Goal: Communication & Community: Answer question/provide support

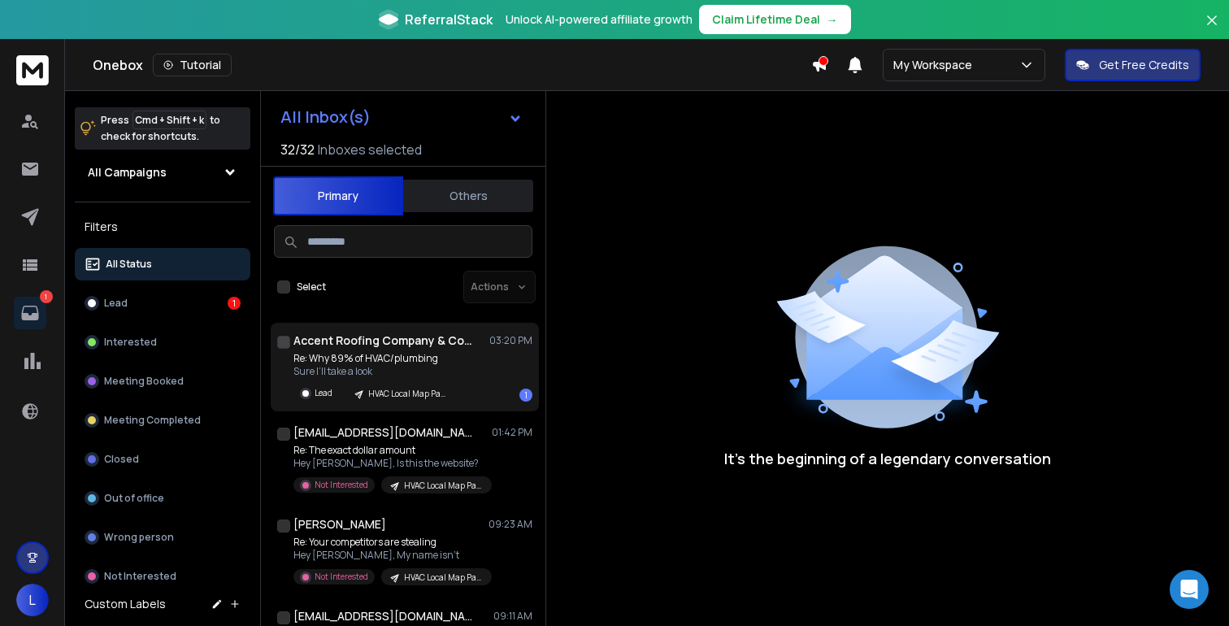
click at [451, 359] on p "Re: Why 89% of HVAC/plumbing" at bounding box center [374, 358] width 163 height 13
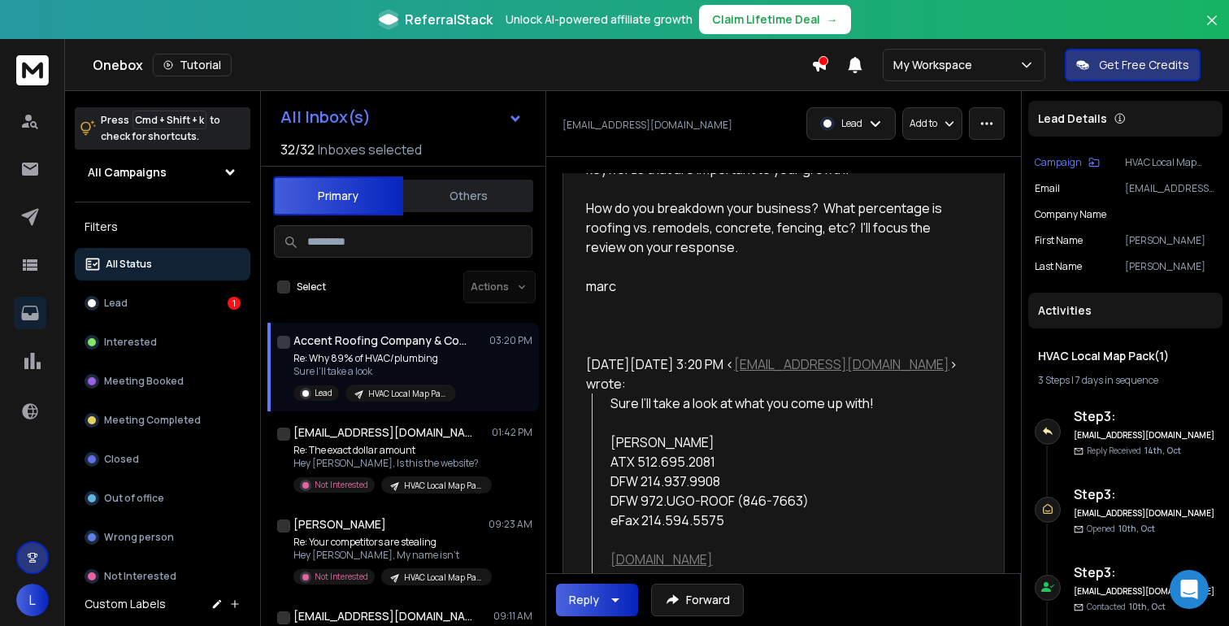
scroll to position [333, 0]
click at [424, 383] on div "Re: Why 89% of HVAC/plumbing Sure I’ll take a look Lead HVAC Local Map Pack(1)" at bounding box center [374, 377] width 163 height 50
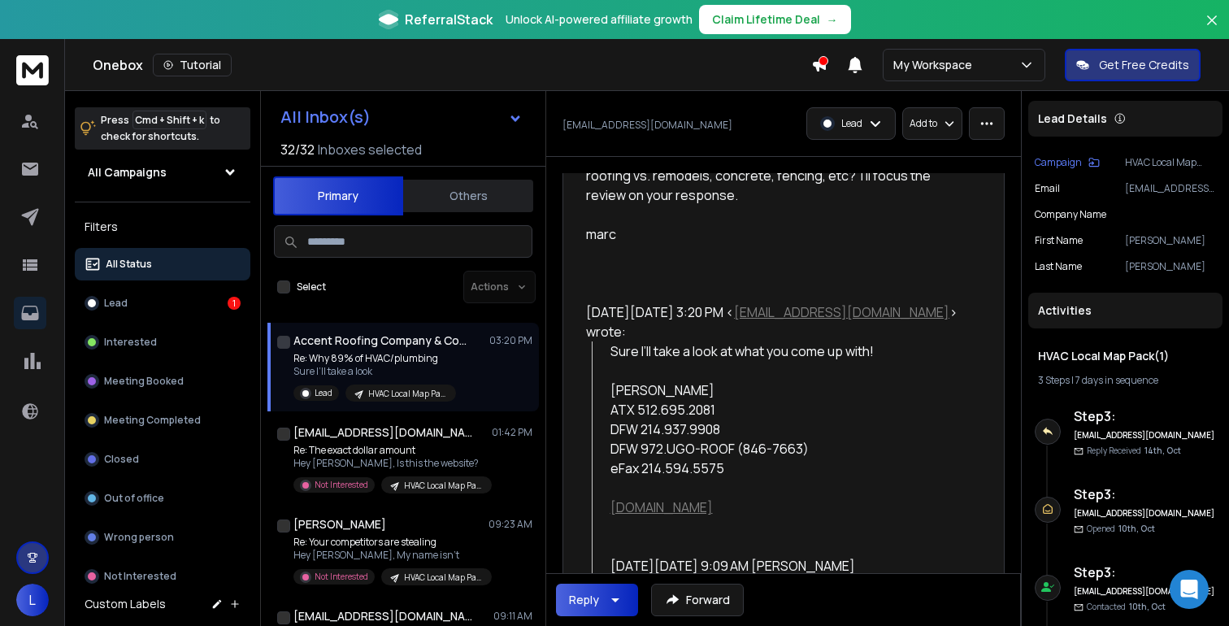
scroll to position [0, 0]
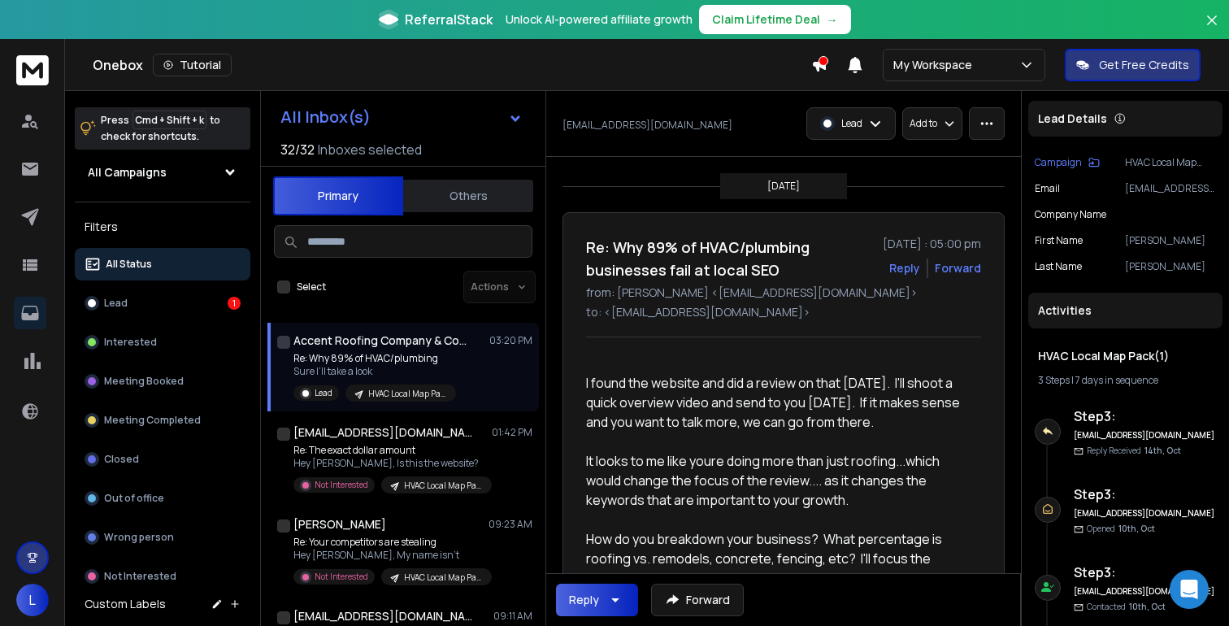
click at [797, 189] on div "[DATE]" at bounding box center [783, 186] width 127 height 26
click at [165, 299] on button "Lead 1" at bounding box center [163, 303] width 176 height 33
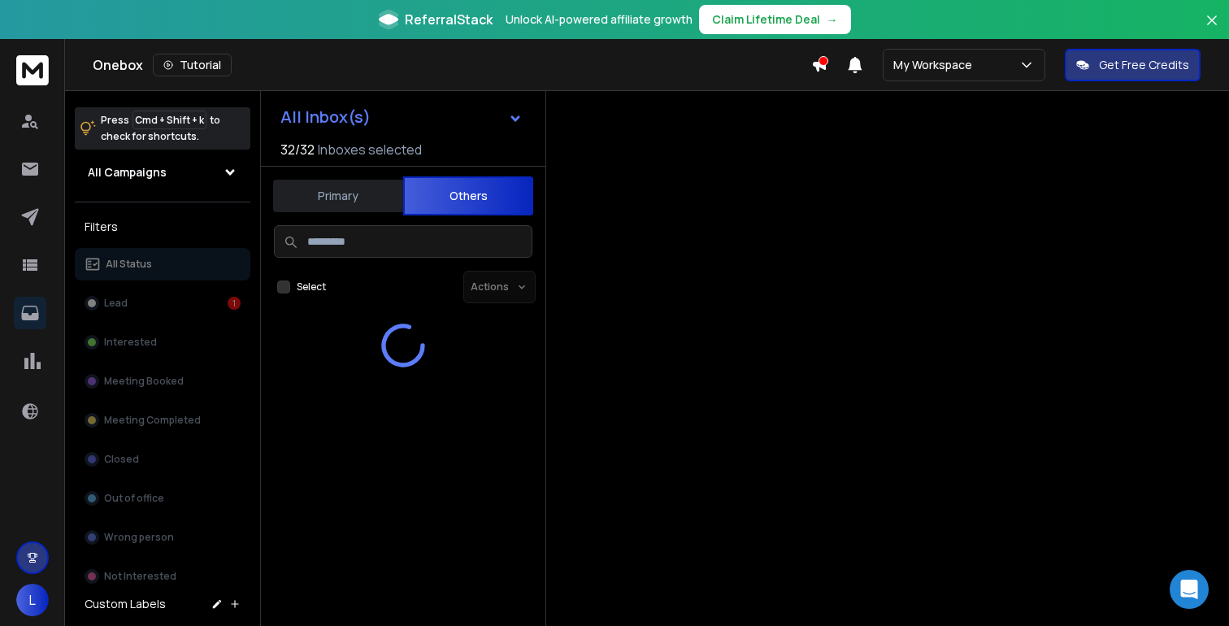
click at [466, 205] on button "Others" at bounding box center [468, 195] width 130 height 39
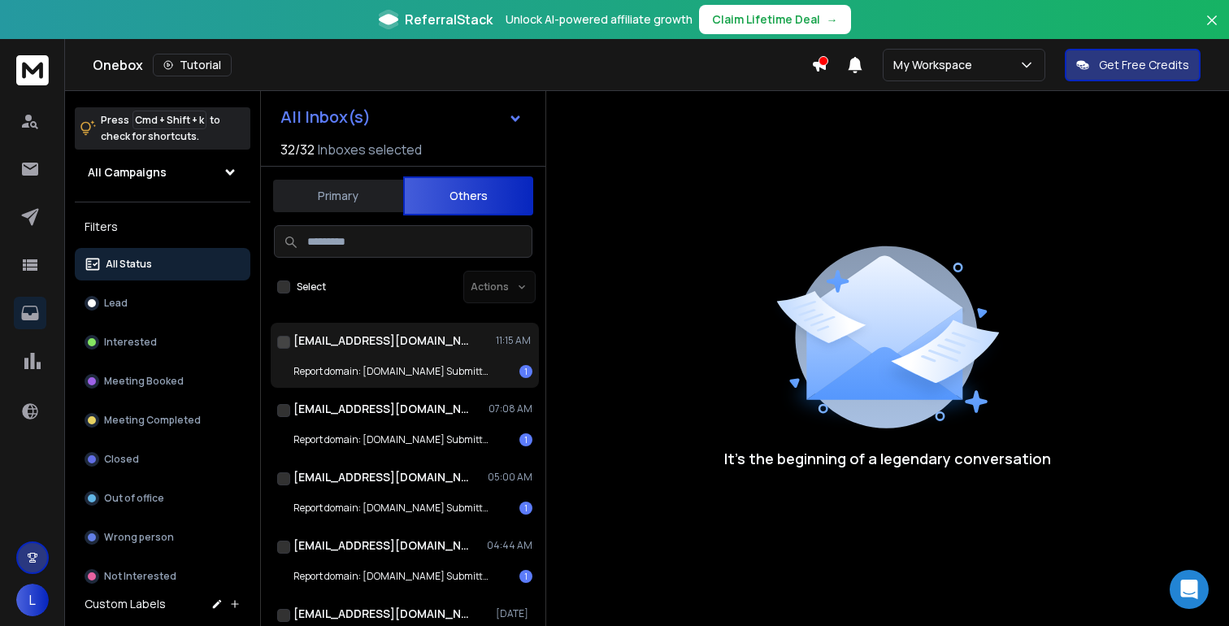
click at [408, 376] on p "Report domain: [DOMAIN_NAME] Submitter: [DOMAIN_NAME]" at bounding box center [390, 371] width 195 height 13
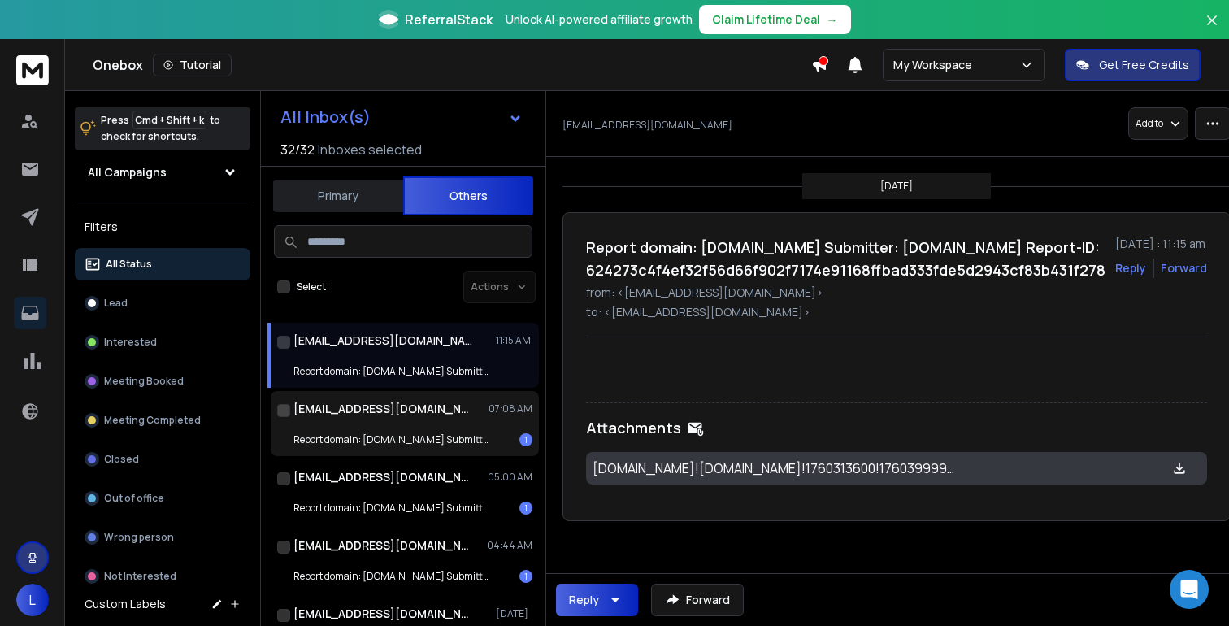
click at [451, 428] on div "Report domain: [DOMAIN_NAME] Submitter: [DOMAIN_NAME] 1" at bounding box center [412, 433] width 239 height 26
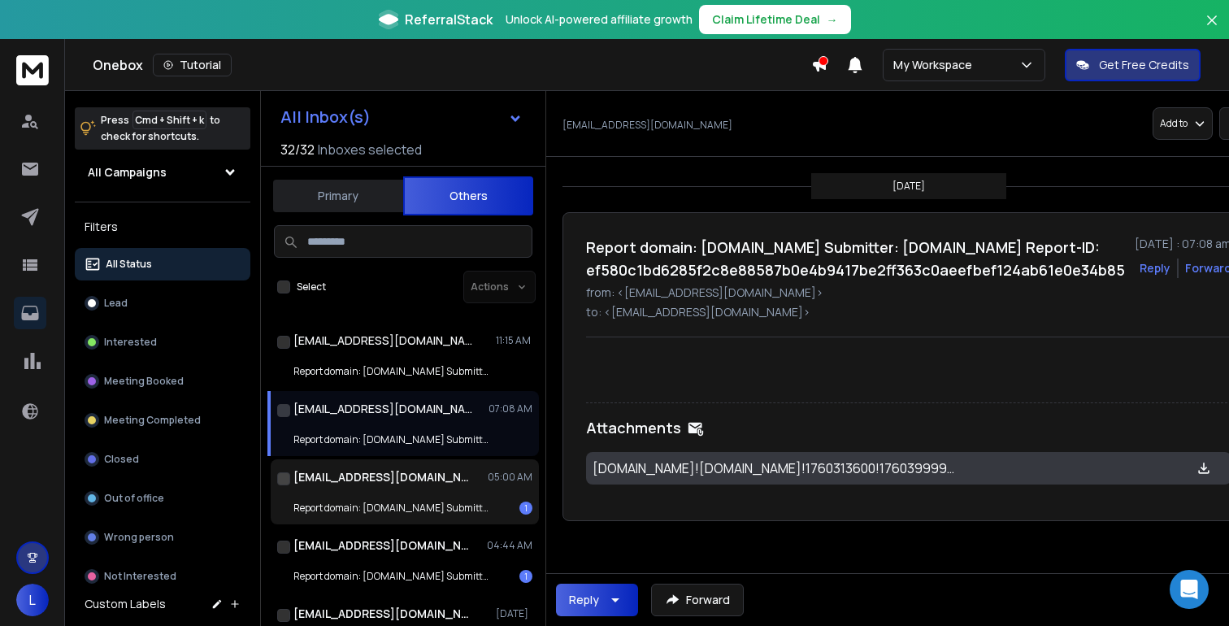
click at [411, 502] on p "Report domain: [DOMAIN_NAME] Submitter: [DOMAIN_NAME]" at bounding box center [390, 508] width 195 height 13
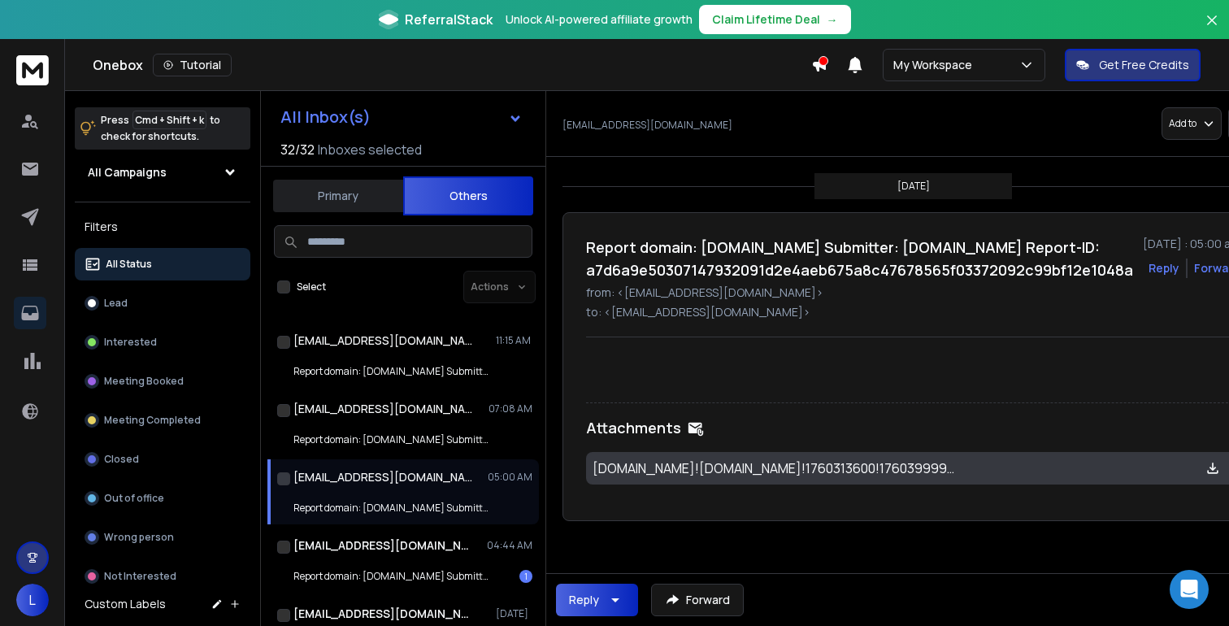
click at [339, 207] on button "Primary" at bounding box center [338, 196] width 130 height 36
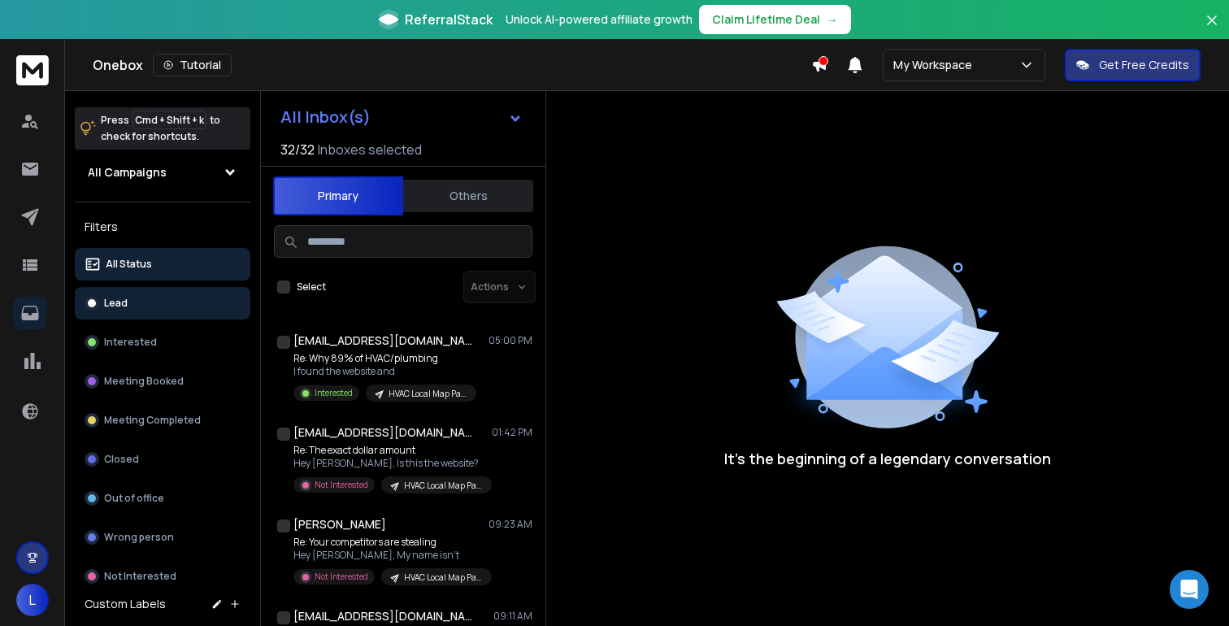
click at [157, 298] on button "Lead" at bounding box center [163, 303] width 176 height 33
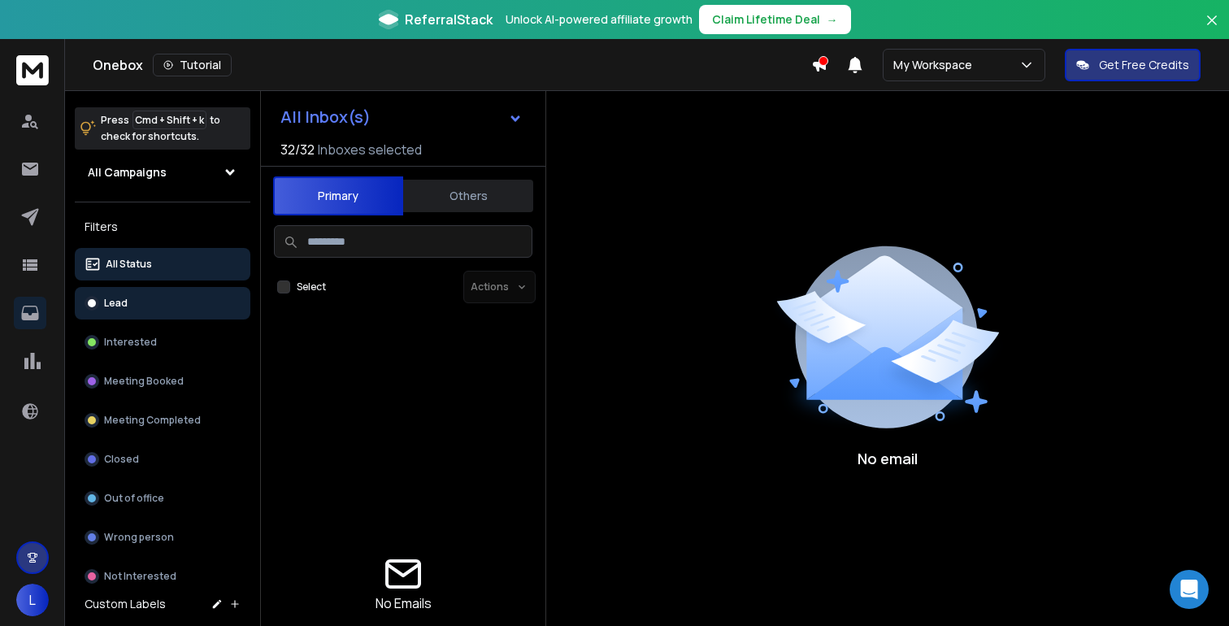
click at [131, 267] on p "All Status" at bounding box center [129, 264] width 46 height 13
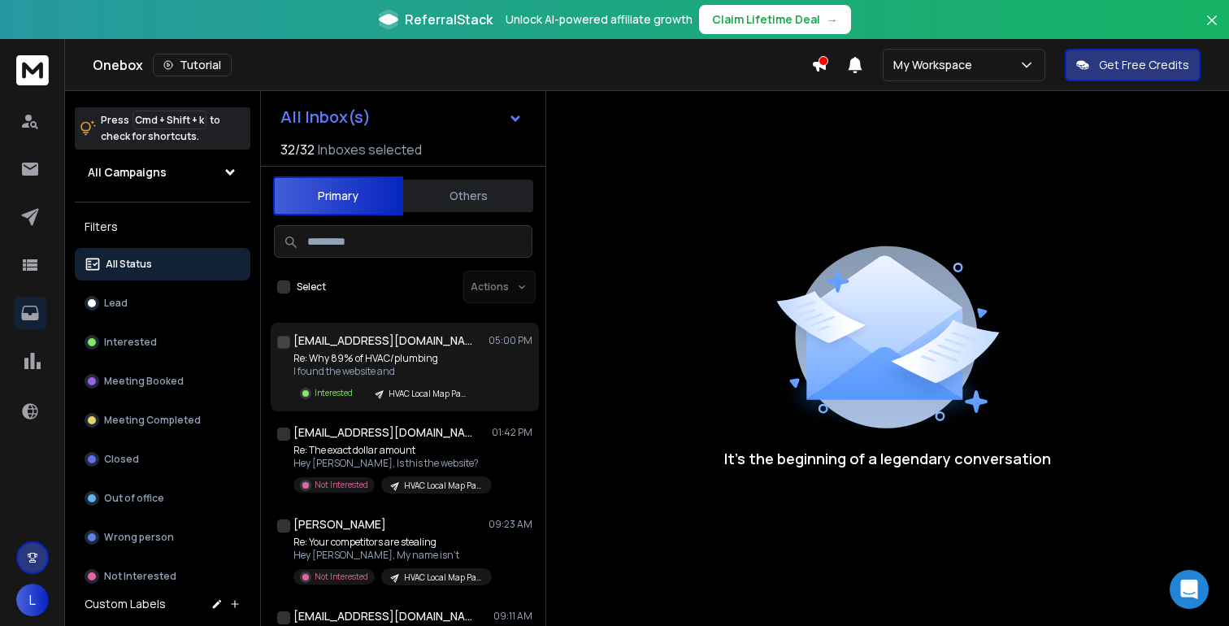
click at [458, 367] on p "I found the website and" at bounding box center [384, 371] width 183 height 13
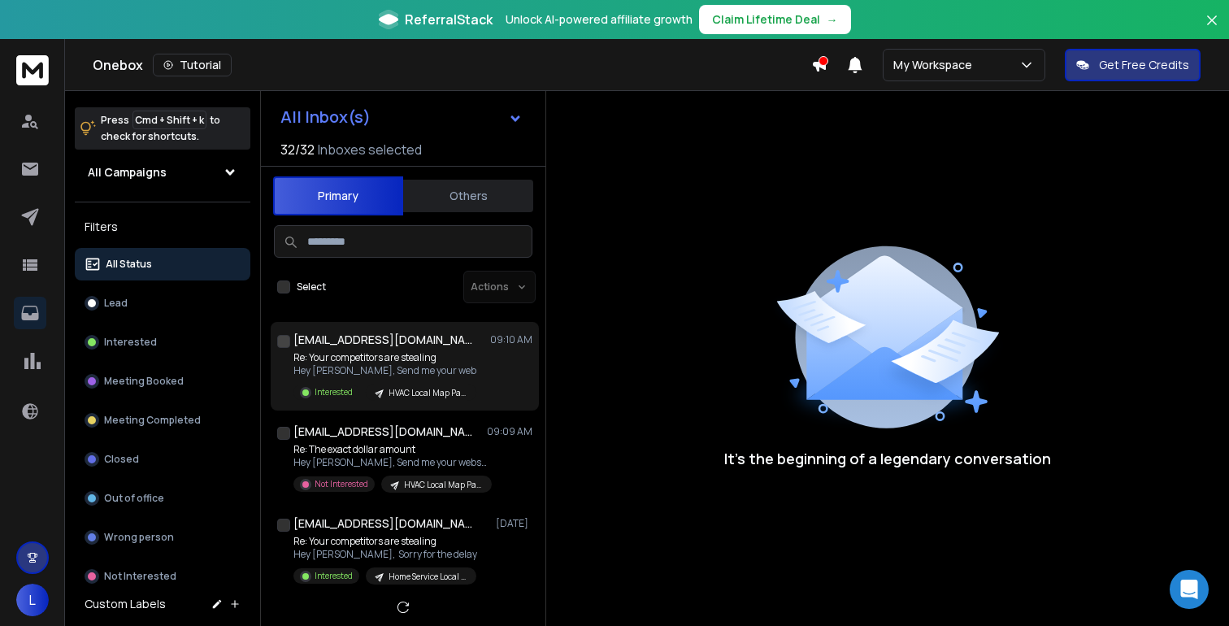
scroll to position [352, 0]
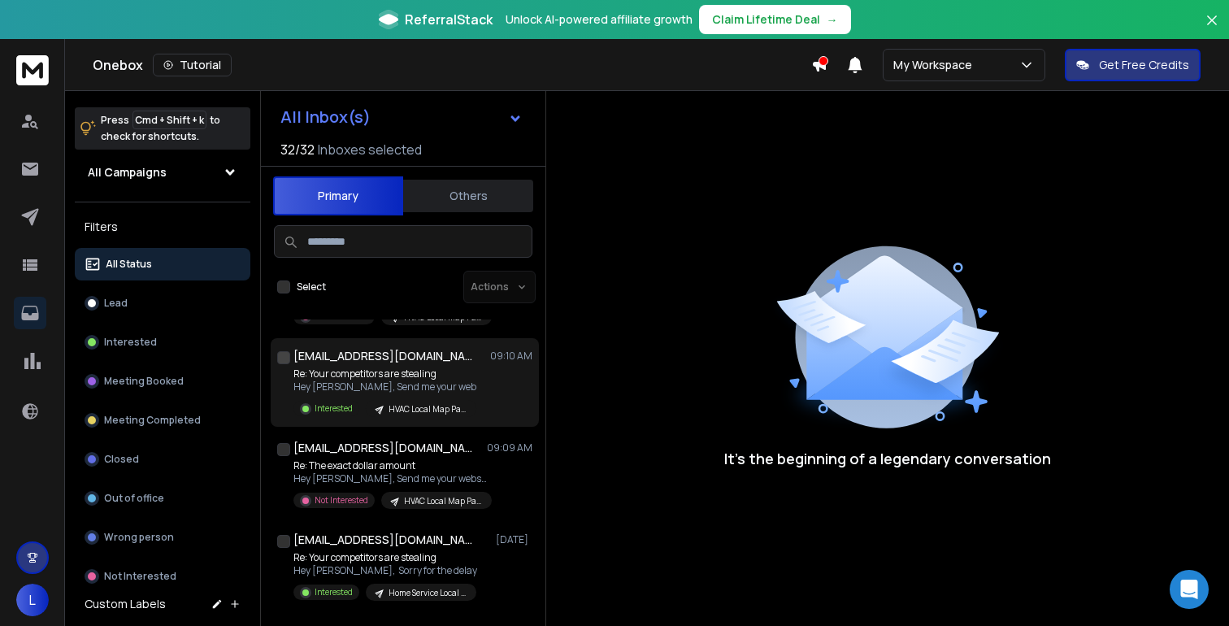
click at [457, 376] on p "Re: Your competitors are stealing" at bounding box center [384, 373] width 183 height 13
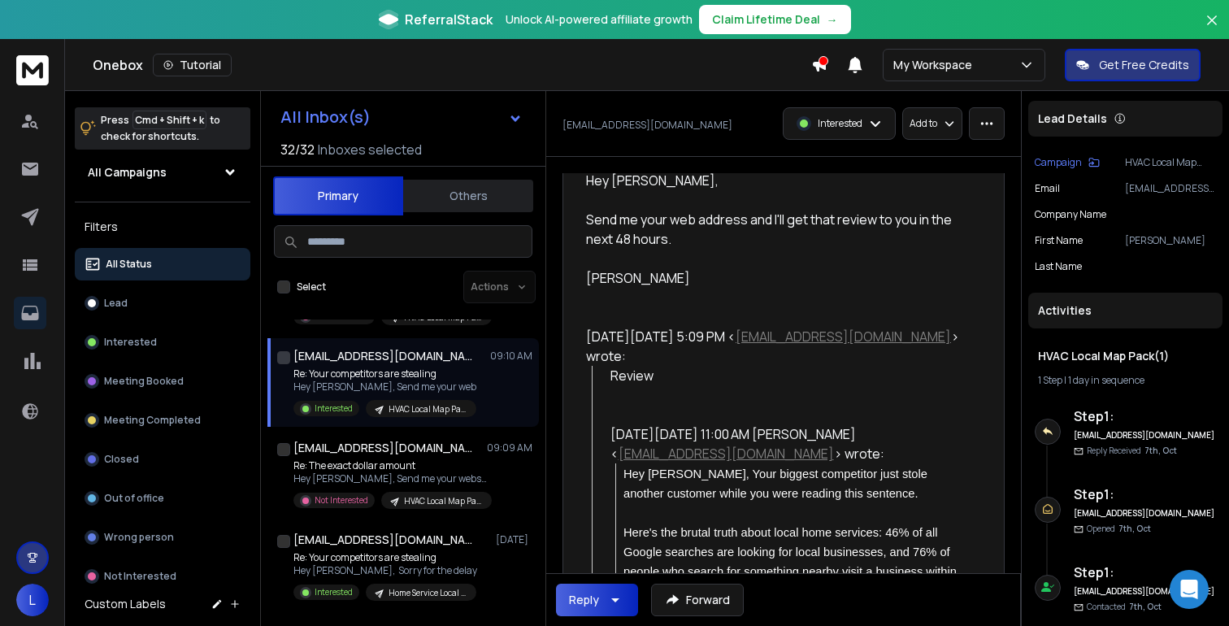
scroll to position [0, 0]
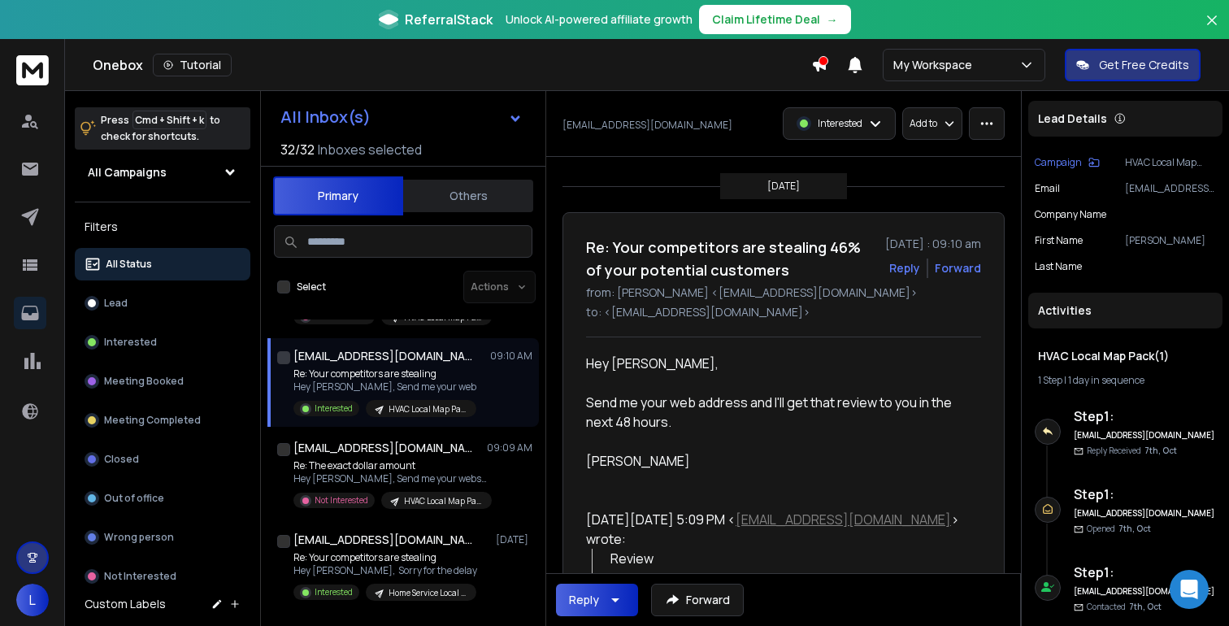
drag, startPoint x: 789, startPoint y: 315, endPoint x: 611, endPoint y: 318, distance: 178.1
click at [611, 317] on p "to: <[EMAIL_ADDRESS][DOMAIN_NAME]>" at bounding box center [783, 312] width 395 height 16
copy p "[EMAIL_ADDRESS][DOMAIN_NAME]"
click at [483, 378] on div "Re: Your competitors are stealing Hey [PERSON_NAME], Send me your web Intereste…" at bounding box center [412, 392] width 239 height 50
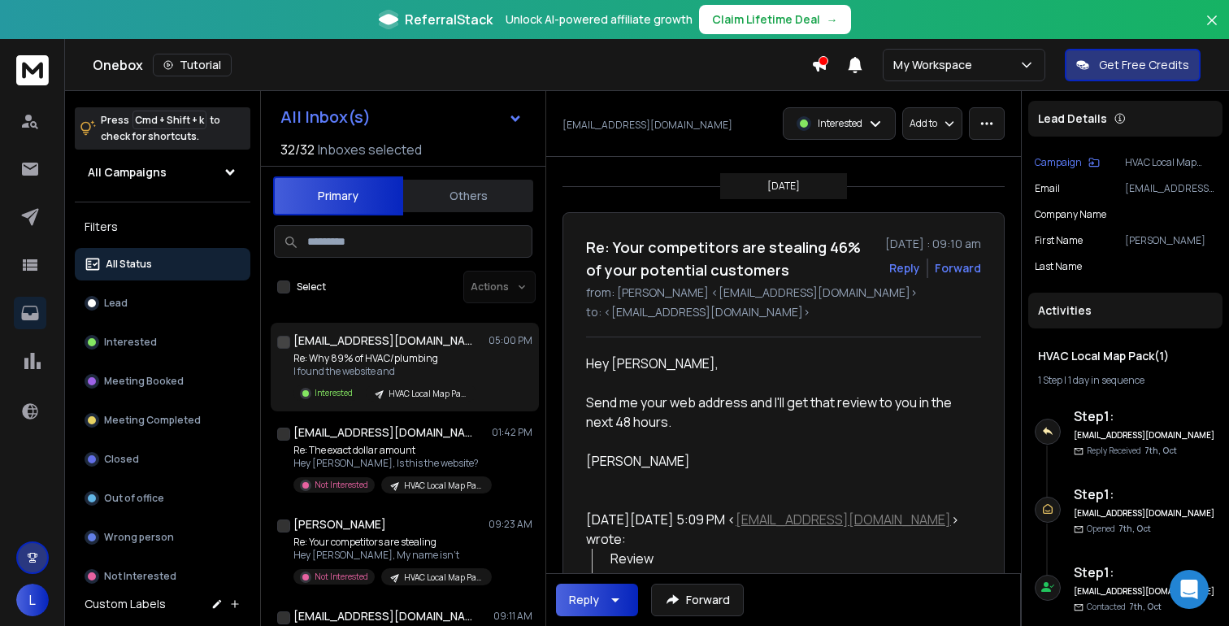
click at [467, 376] on p "I found the website and" at bounding box center [384, 371] width 183 height 13
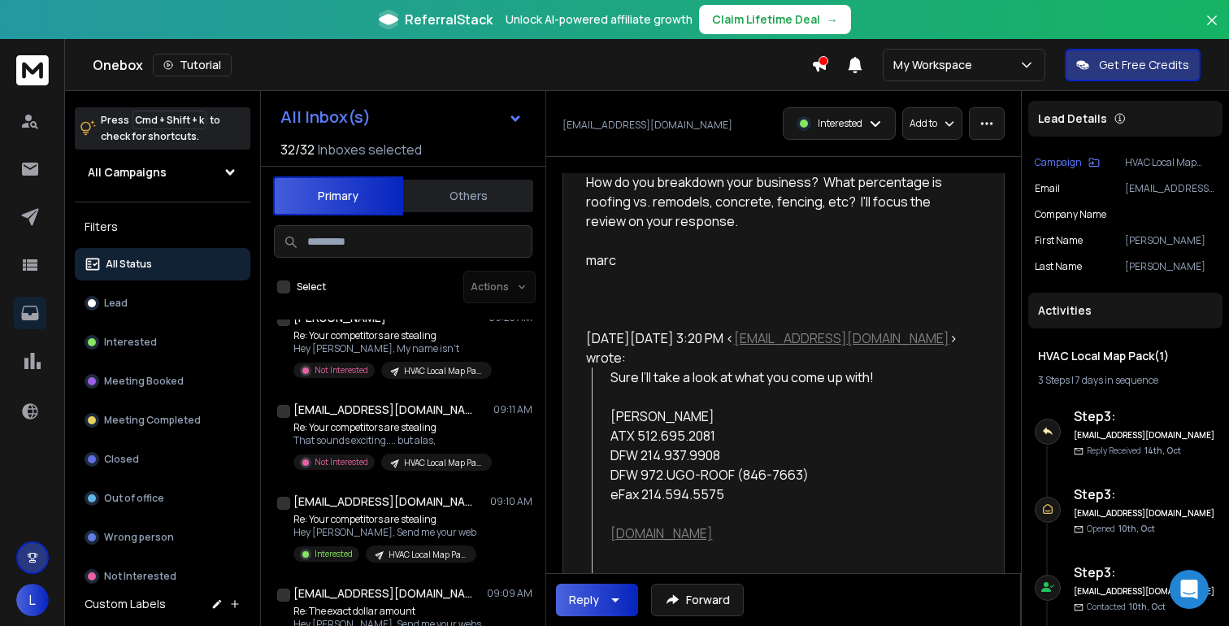
scroll to position [352, 0]
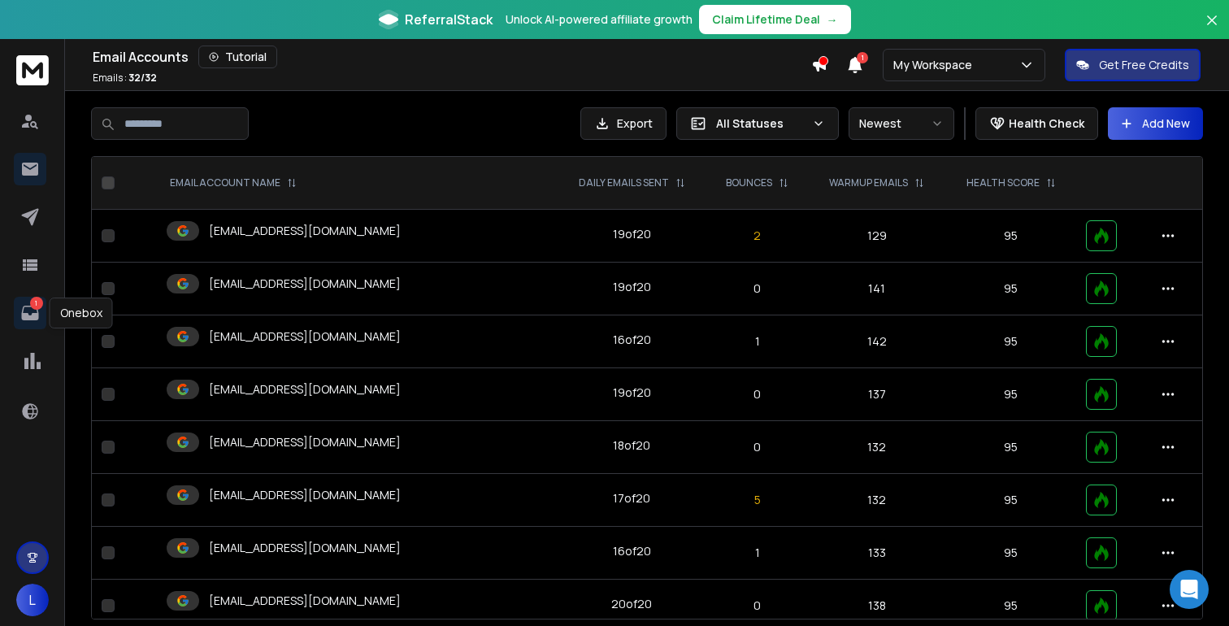
click at [30, 315] on icon at bounding box center [29, 313] width 17 height 15
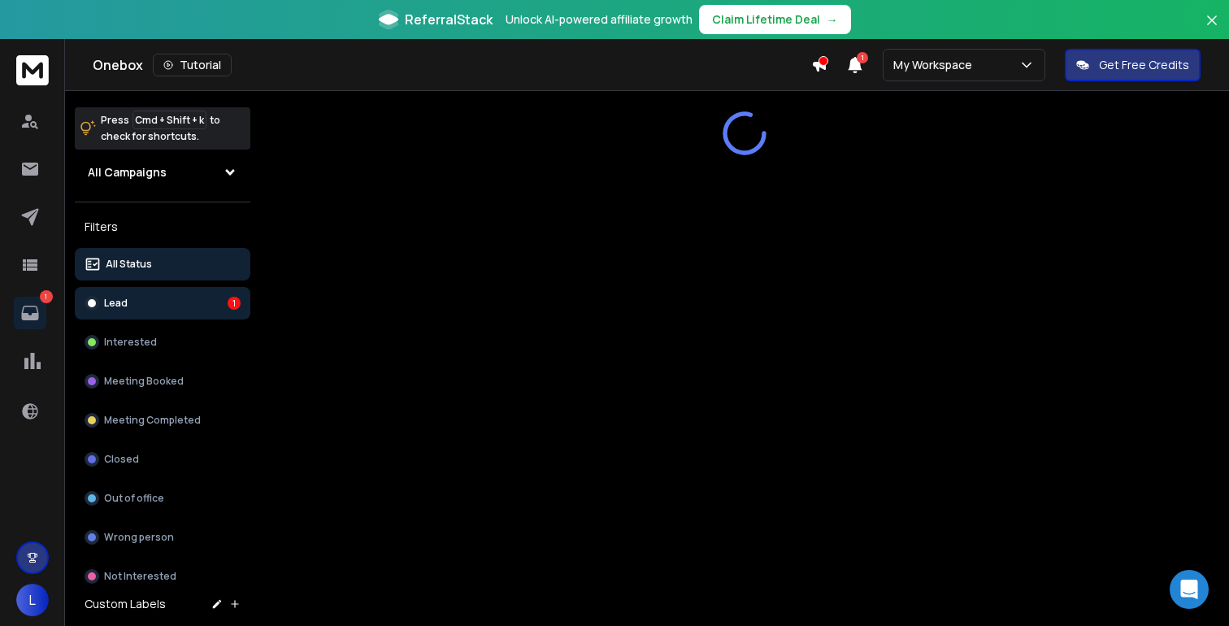
click at [139, 306] on button "Lead 1" at bounding box center [163, 303] width 176 height 33
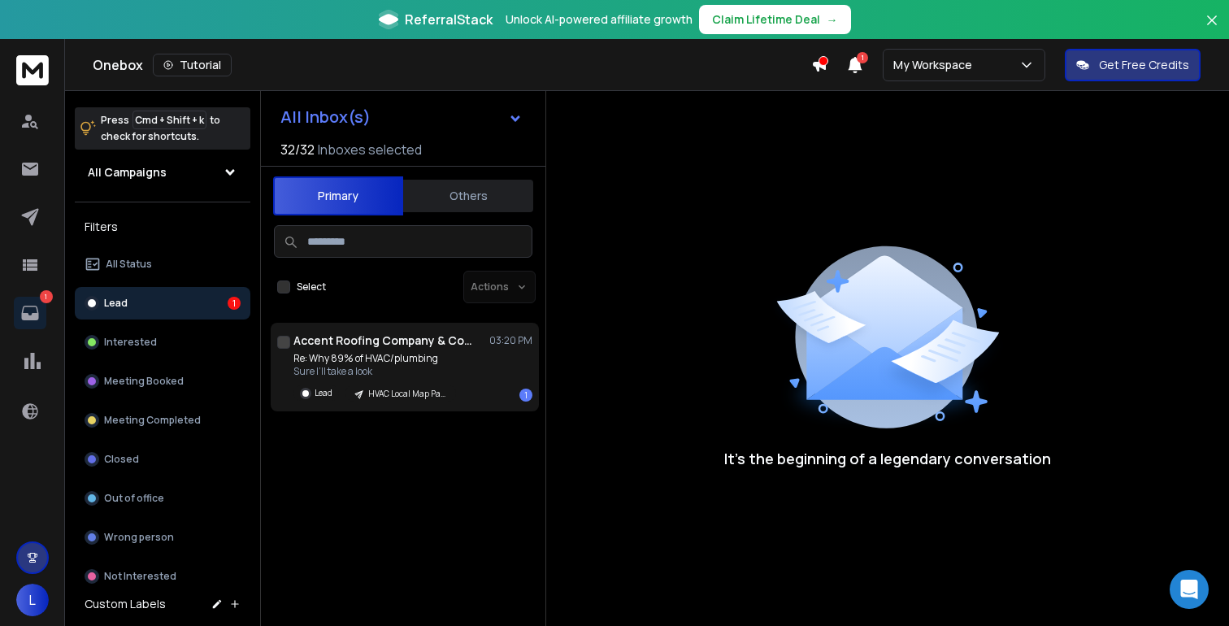
click at [449, 365] on p "Sure I’ll take a look" at bounding box center [374, 371] width 163 height 13
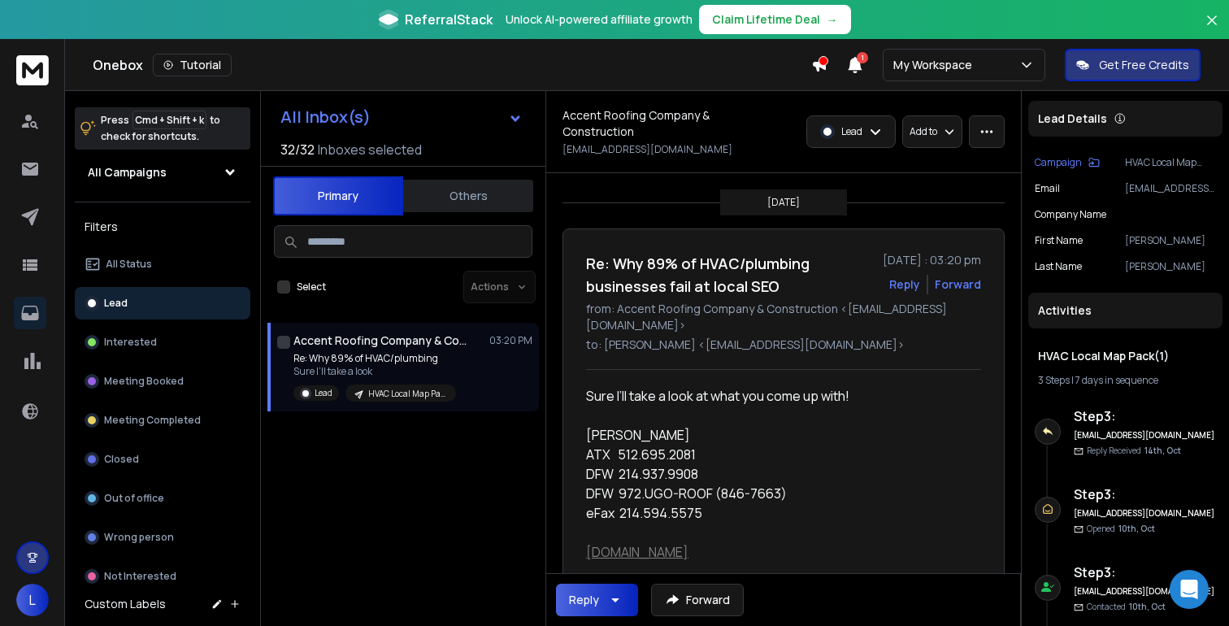
click at [602, 603] on div "Reply" at bounding box center [597, 600] width 56 height 20
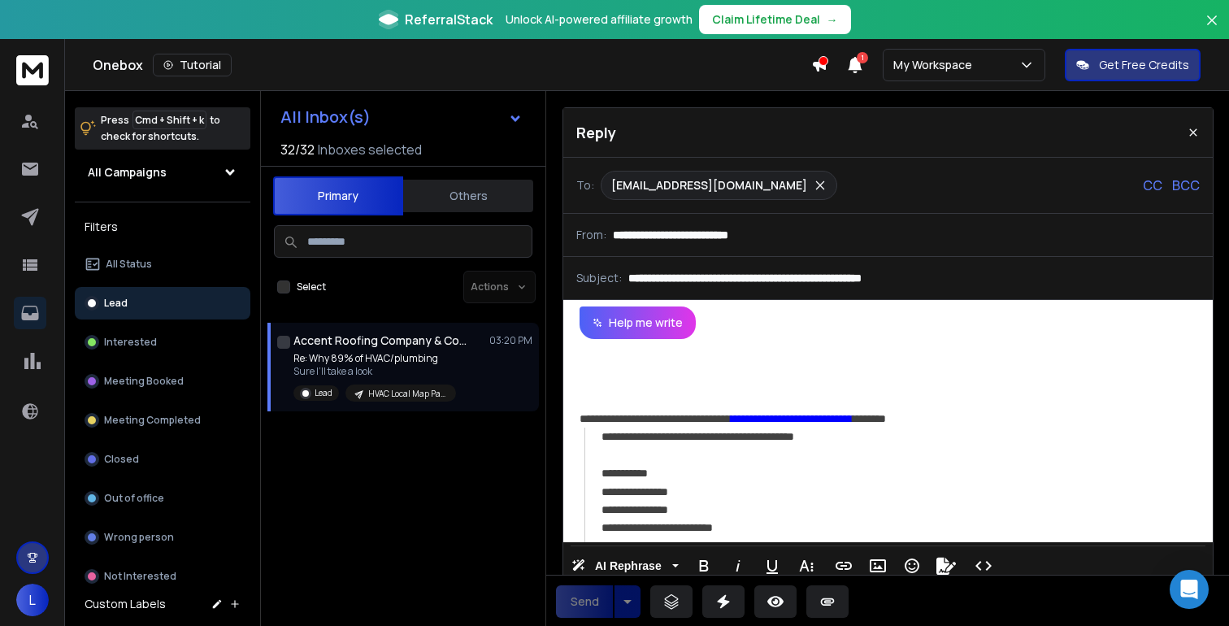
click at [698, 375] on div at bounding box center [888, 382] width 617 height 18
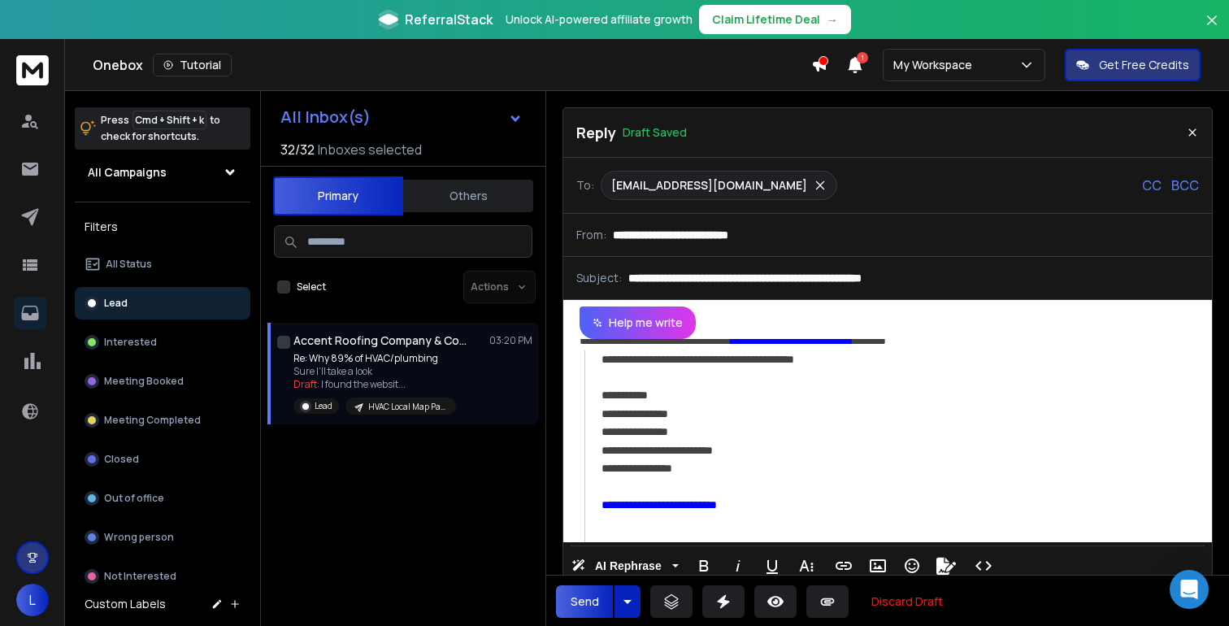
scroll to position [118, 0]
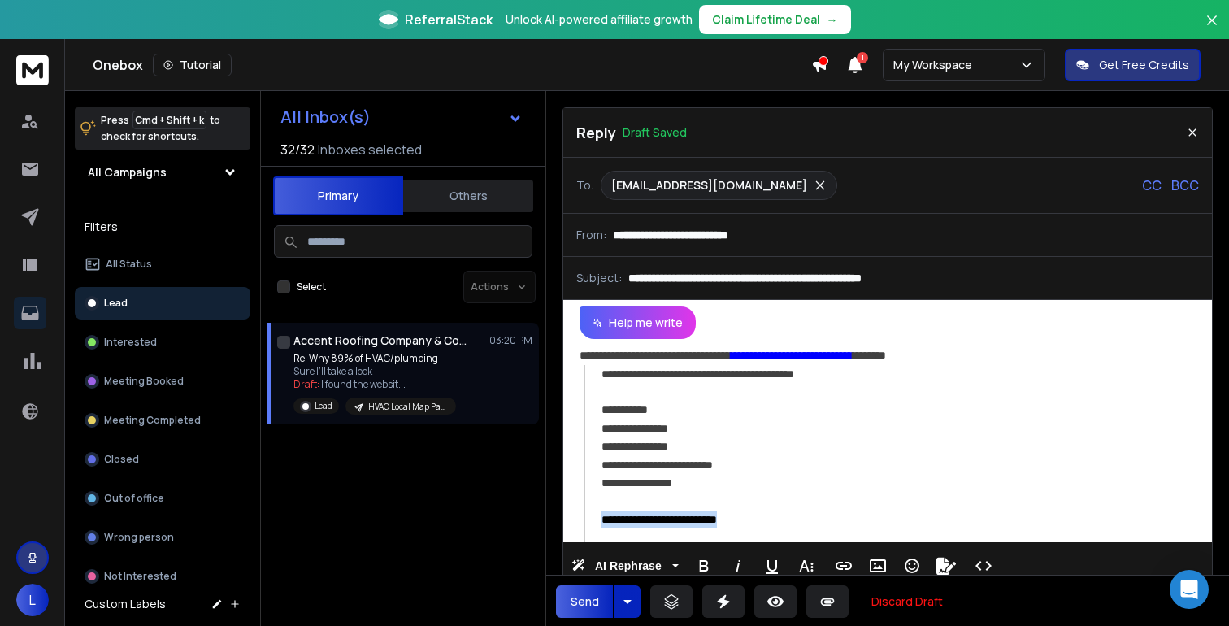
drag, startPoint x: 776, startPoint y: 518, endPoint x: 591, endPoint y: 518, distance: 185.4
copy link "**********"
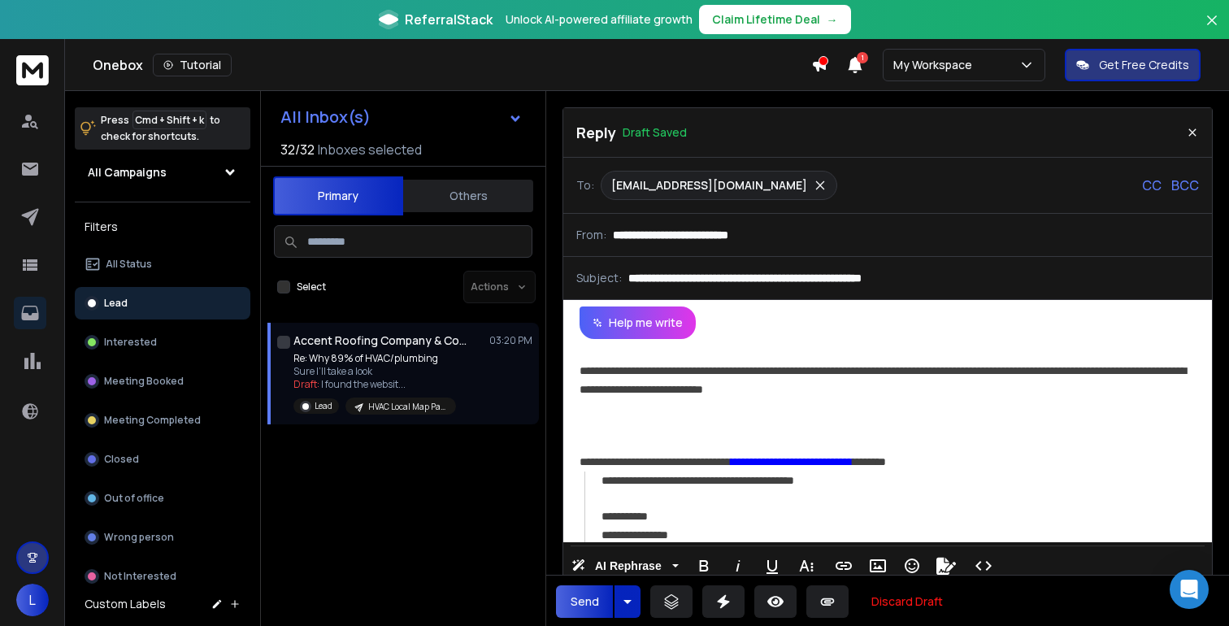
scroll to position [0, 0]
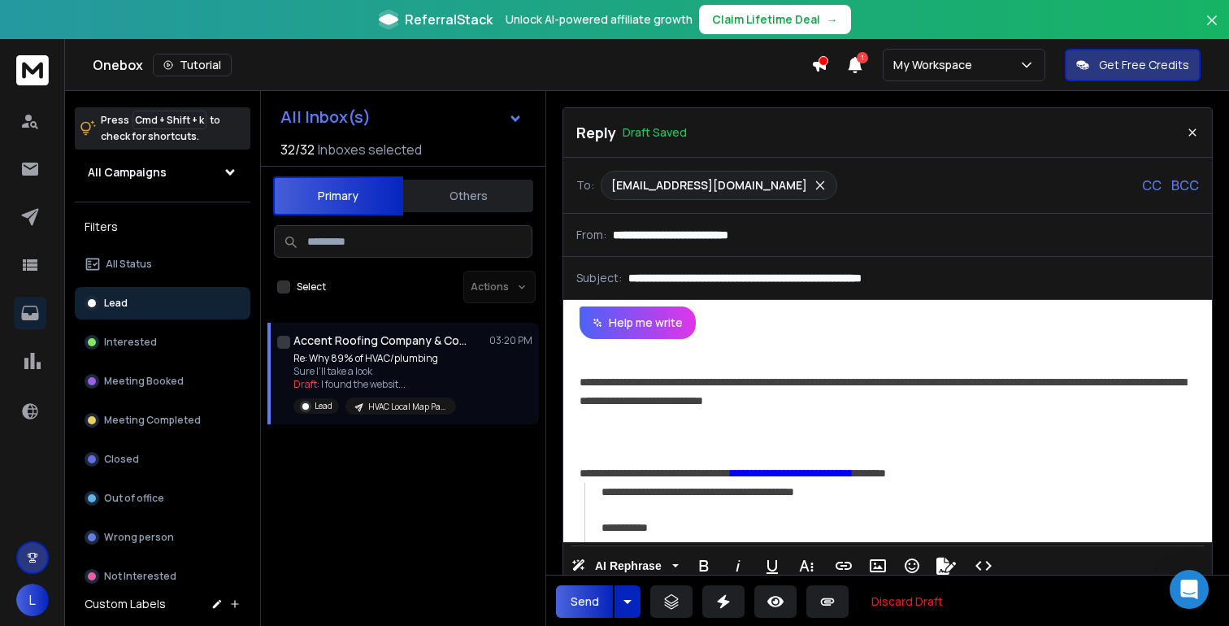
click at [924, 407] on div "**********" at bounding box center [885, 409] width 611 height 73
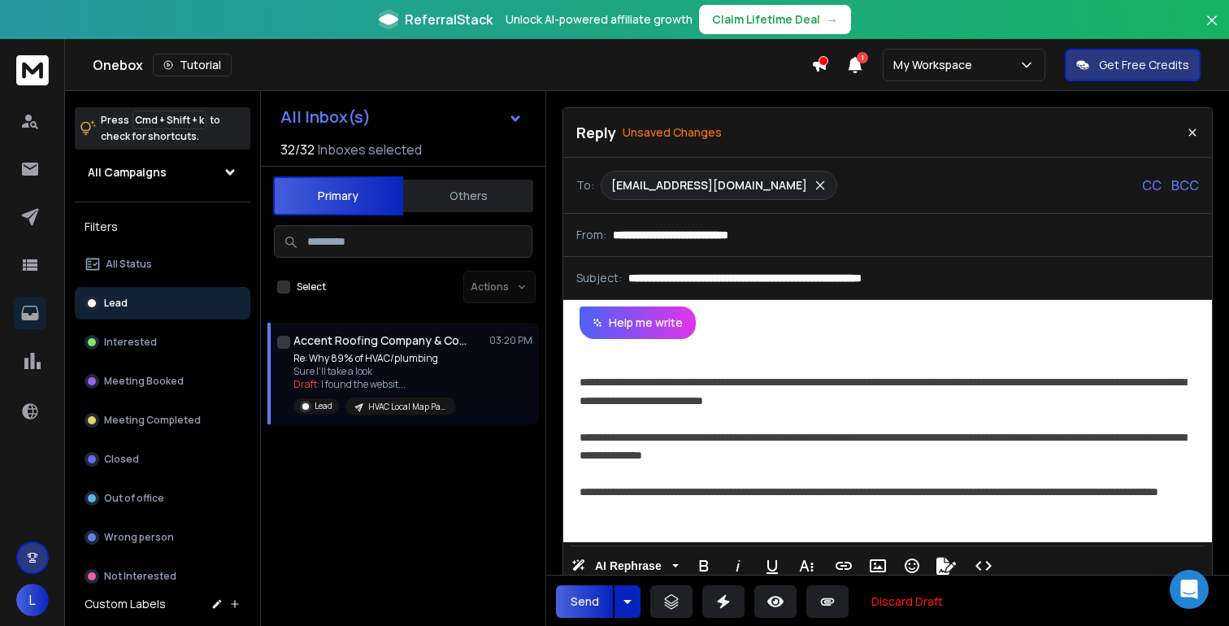
scroll to position [11, 0]
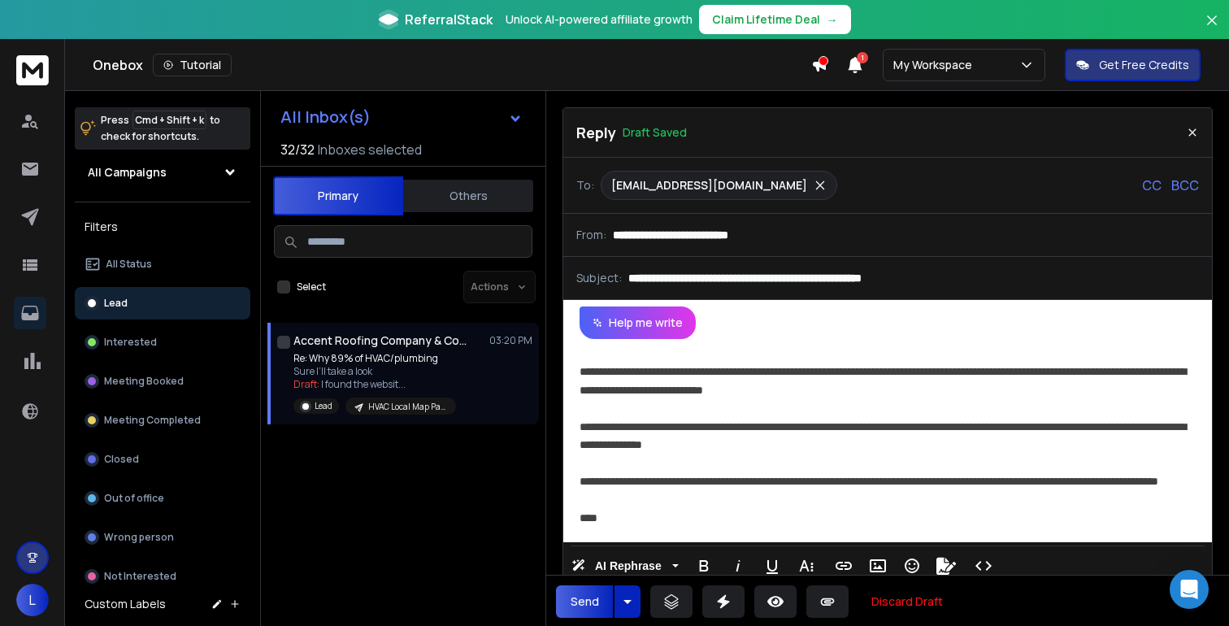
click at [601, 599] on button "Send" at bounding box center [584, 601] width 57 height 33
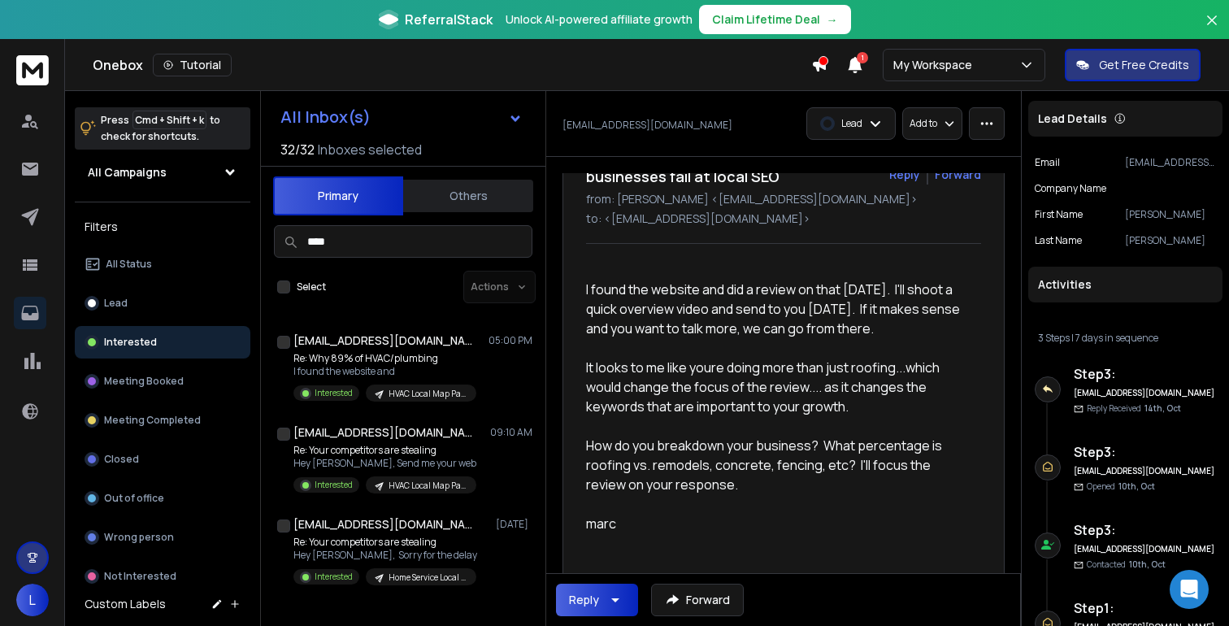
scroll to position [69, 0]
